Goal: Navigation & Orientation: Find specific page/section

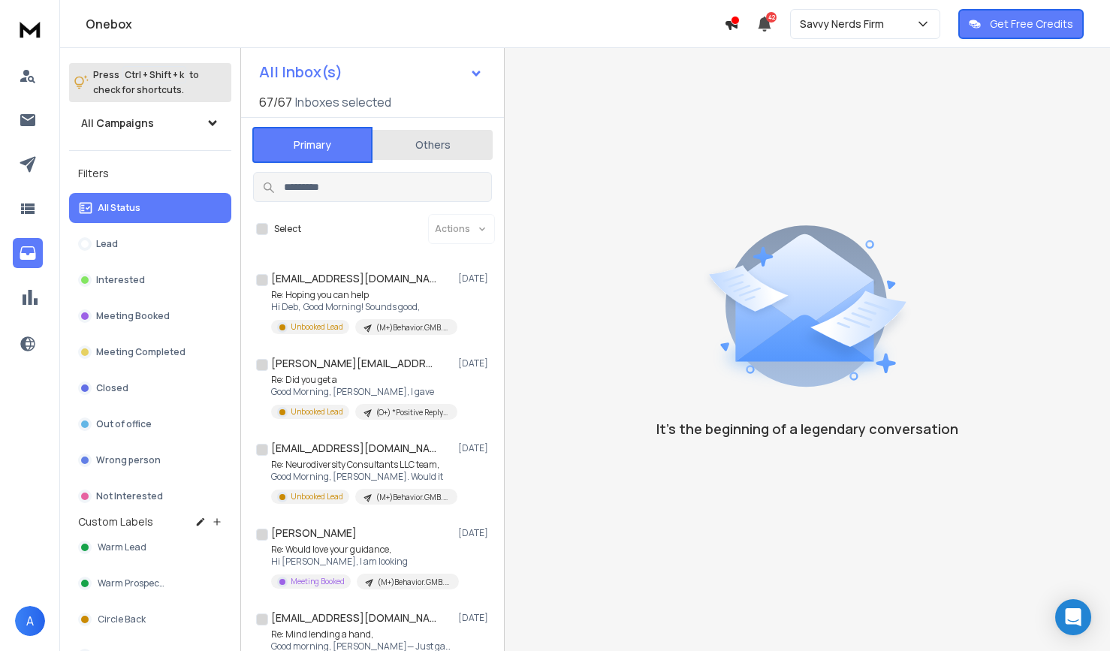
click at [30, 401] on div "A" at bounding box center [30, 325] width 60 height 651
click at [367, 27] on h1 "Onebox" at bounding box center [405, 24] width 639 height 18
click at [20, 406] on div "A" at bounding box center [30, 325] width 60 height 651
click at [672, 180] on div "It’s the beginning of a legendary conversation" at bounding box center [808, 325] width 606 height 554
click at [649, 316] on div "It’s the beginning of a legendary conversation" at bounding box center [808, 325] width 606 height 554
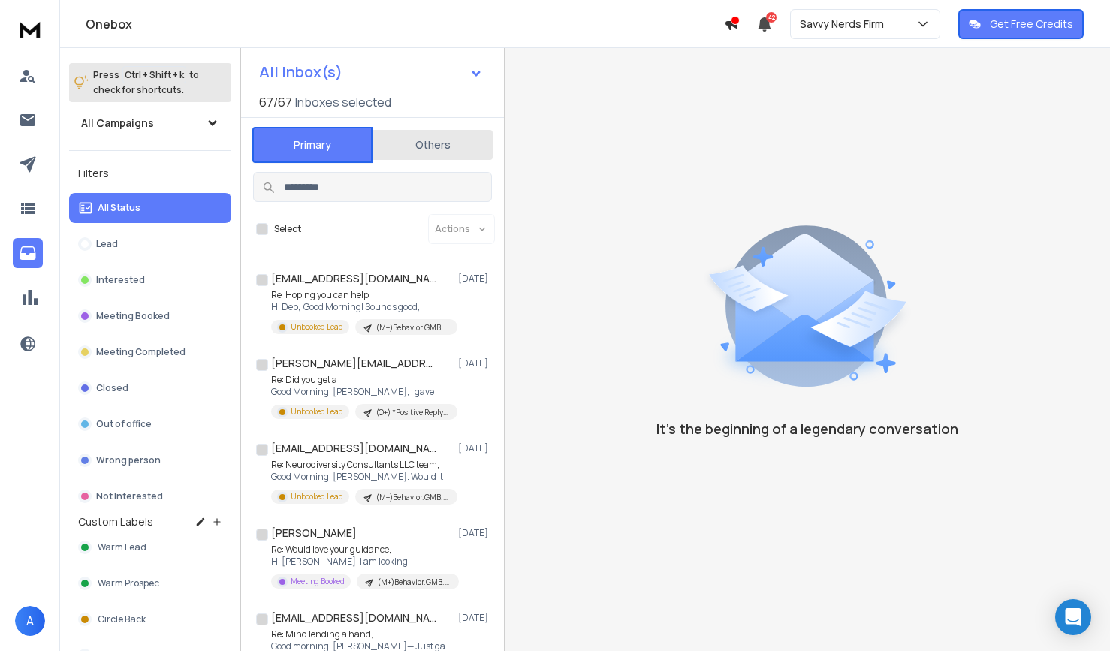
click at [617, 182] on div "It’s the beginning of a legendary conversation" at bounding box center [808, 325] width 606 height 554
click at [29, 131] on link at bounding box center [28, 120] width 30 height 30
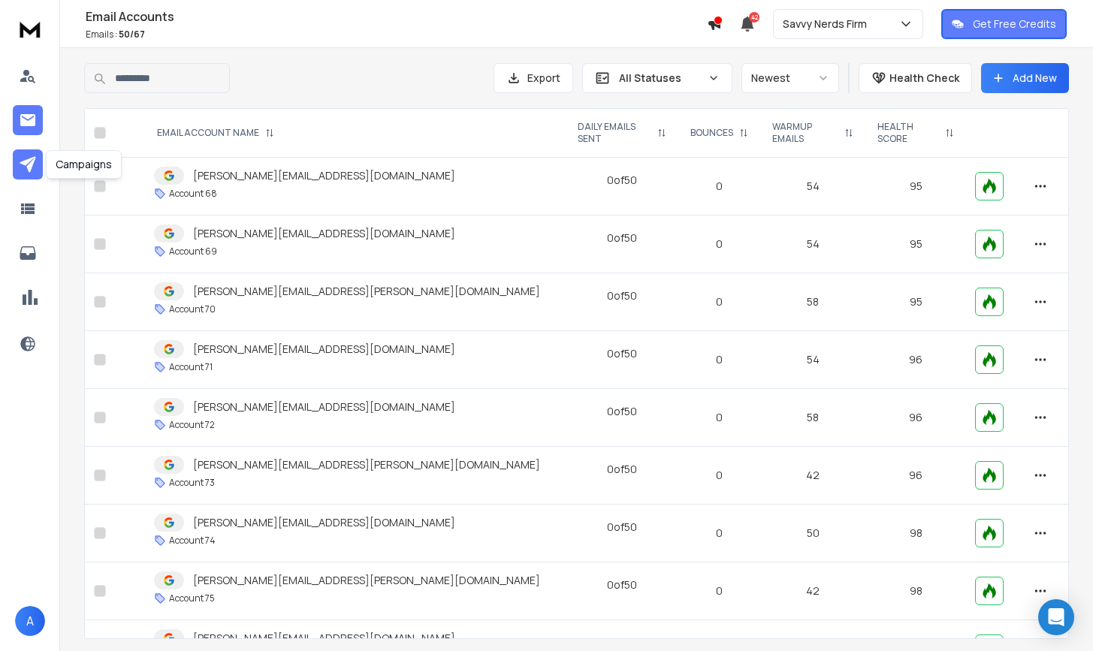
click at [34, 178] on link at bounding box center [28, 165] width 30 height 30
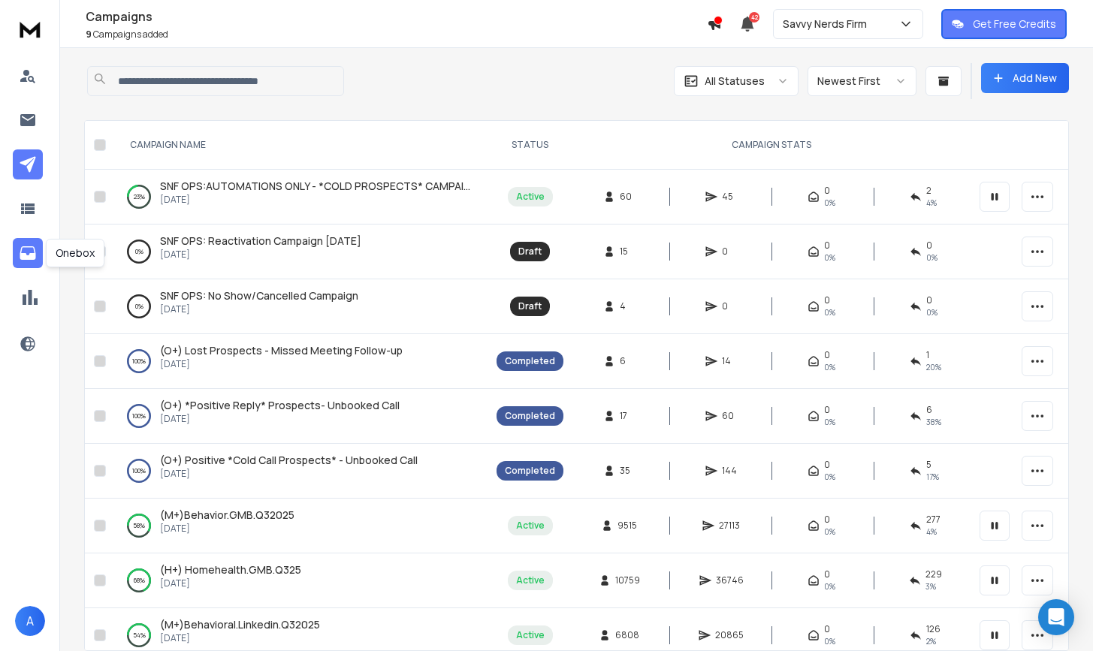
click at [35, 252] on icon at bounding box center [28, 253] width 16 height 14
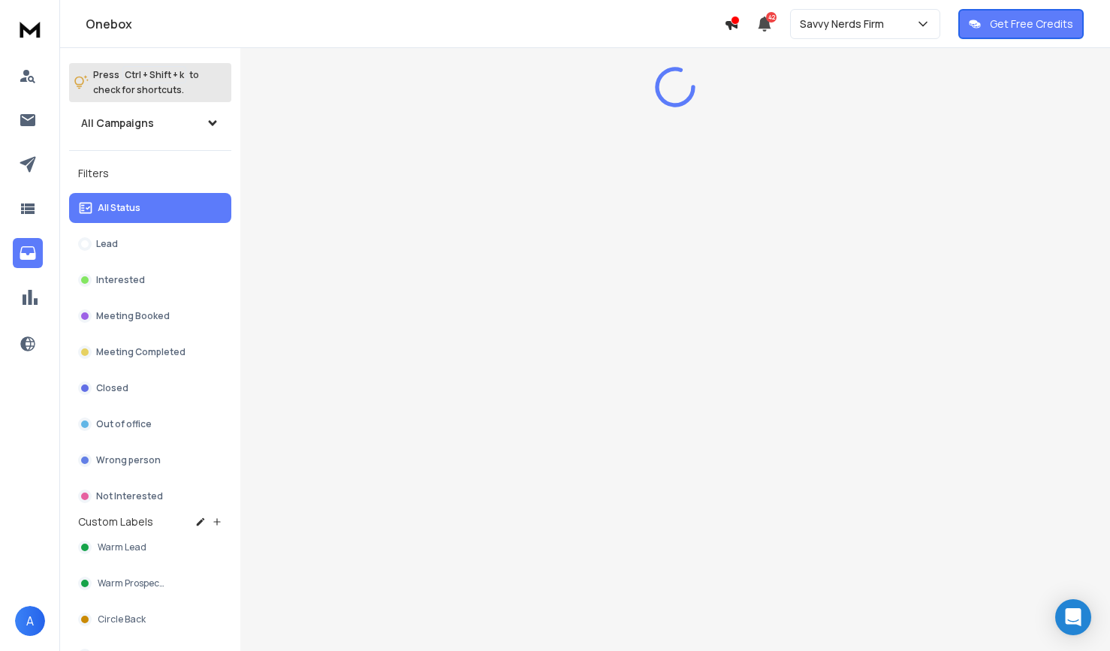
click at [411, 320] on div "Press Ctrl + Shift + k to check for shortcuts. All Campaigns All Campaigns Filt…" at bounding box center [585, 373] width 1050 height 651
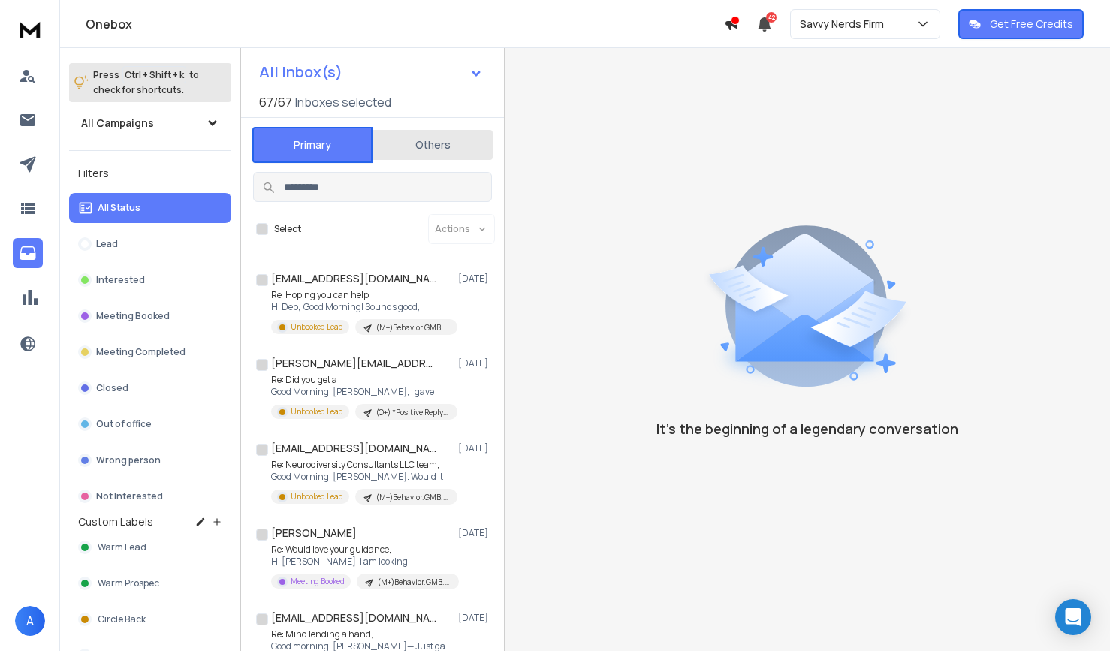
click at [694, 127] on div "It’s the beginning of a legendary conversation" at bounding box center [808, 325] width 606 height 554
